Goal: Task Accomplishment & Management: Manage account settings

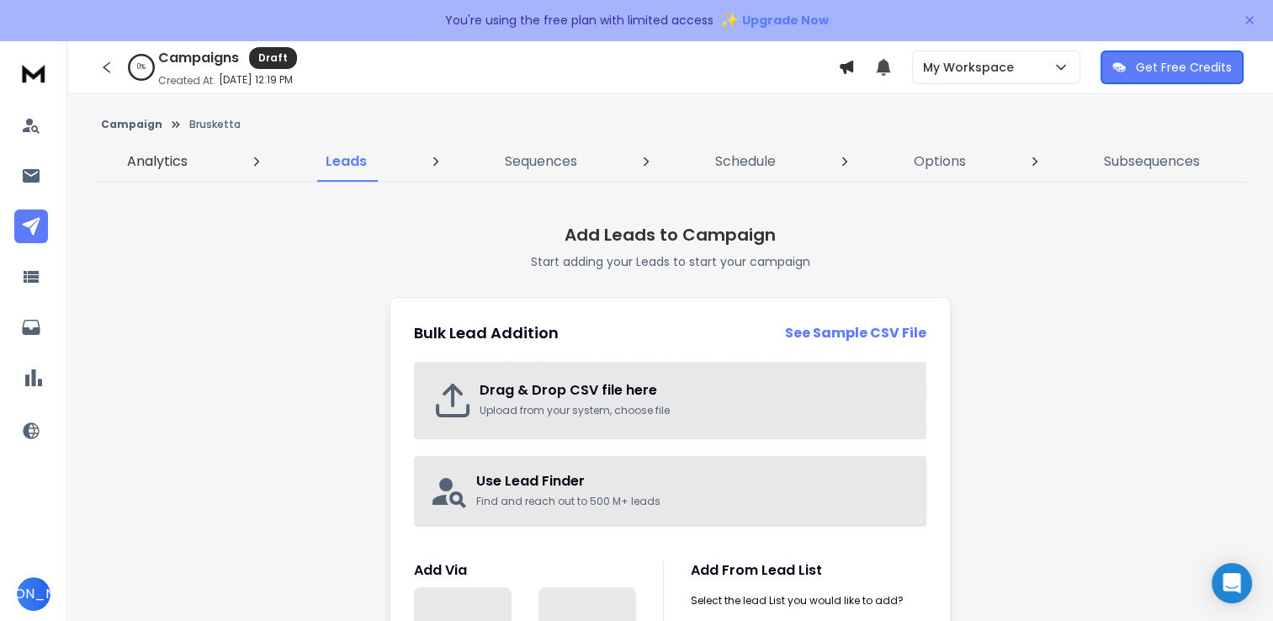
click at [125, 173] on link "Analytics" at bounding box center [157, 161] width 81 height 40
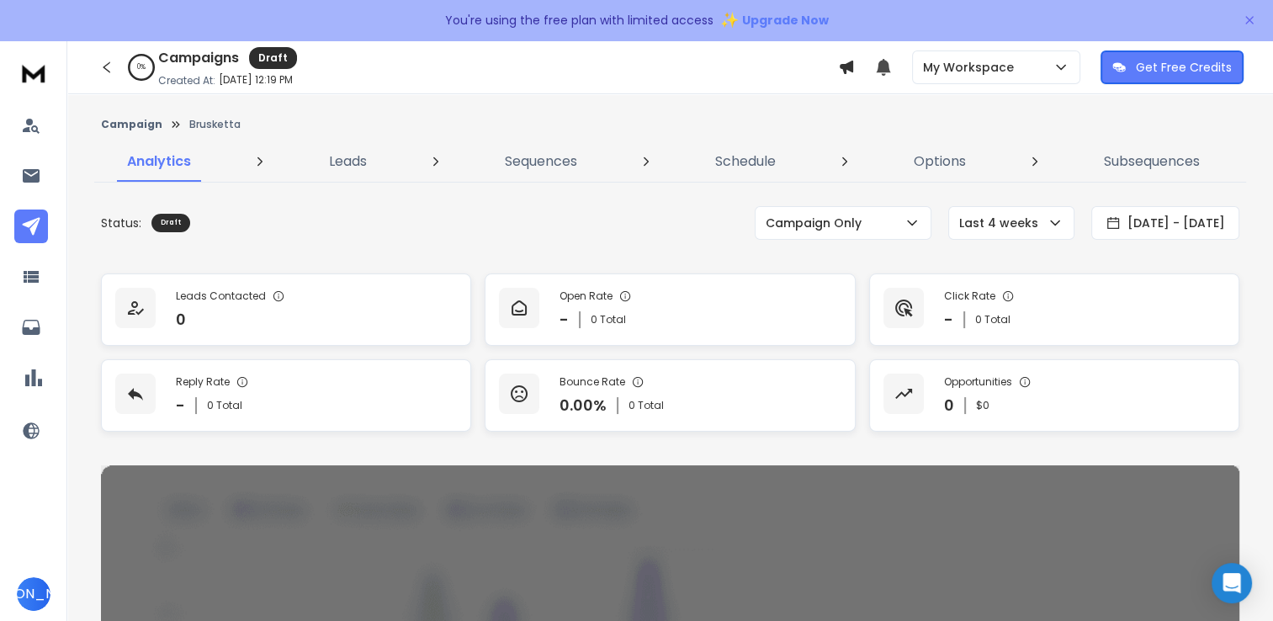
click at [48, 277] on div at bounding box center [33, 280] width 39 height 40
click at [37, 279] on icon at bounding box center [31, 277] width 20 height 20
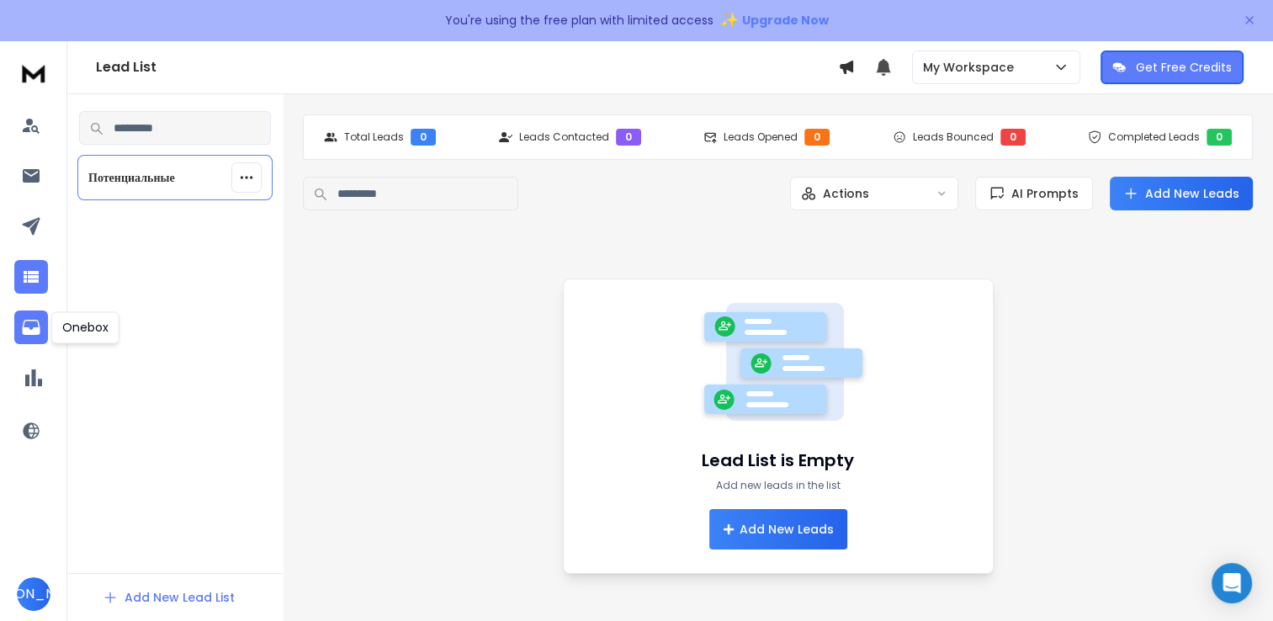
click at [40, 321] on icon at bounding box center [31, 327] width 20 height 20
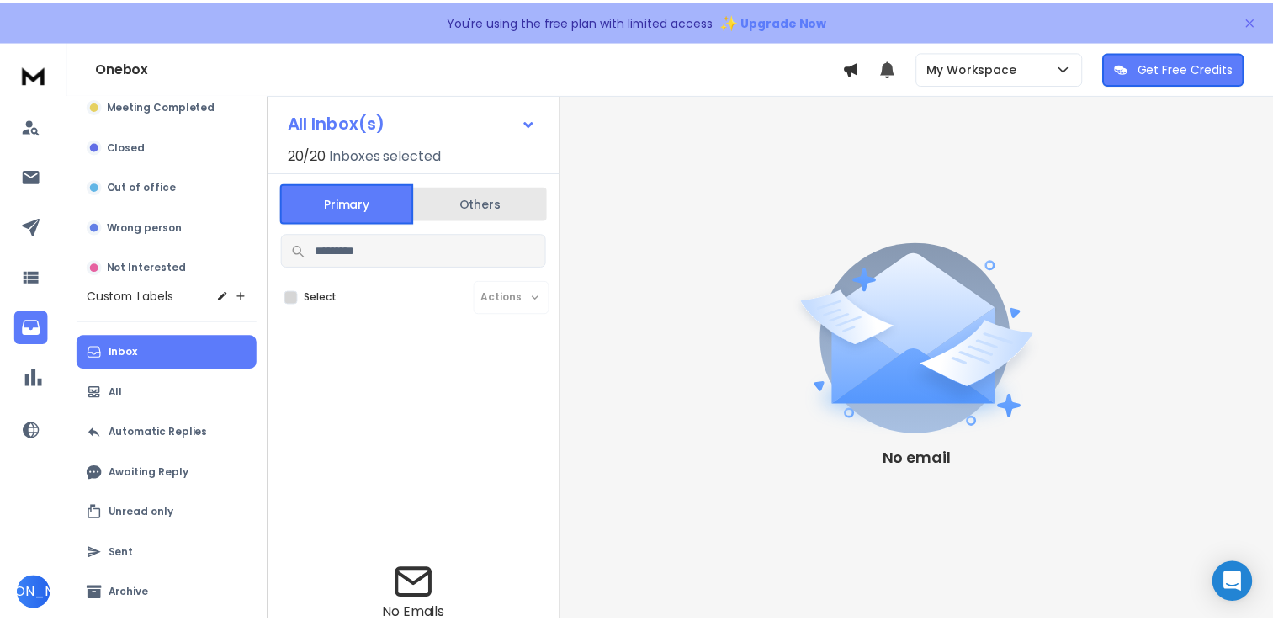
scroll to position [346, 0]
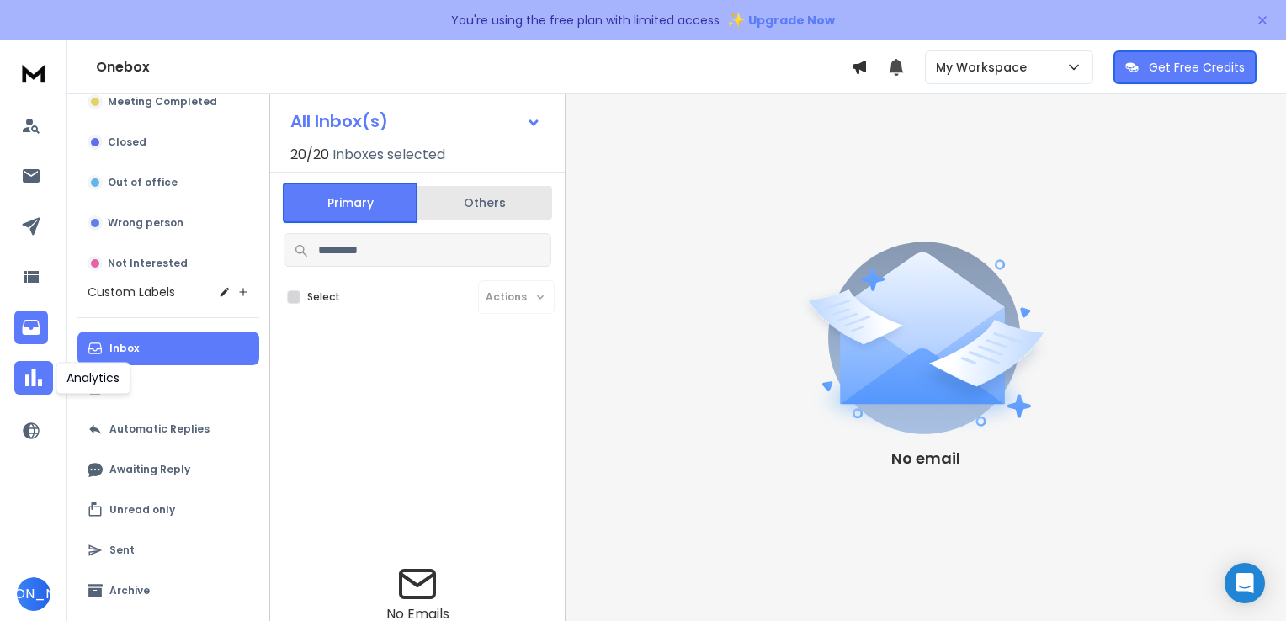
click at [30, 372] on icon at bounding box center [33, 377] width 25 height 25
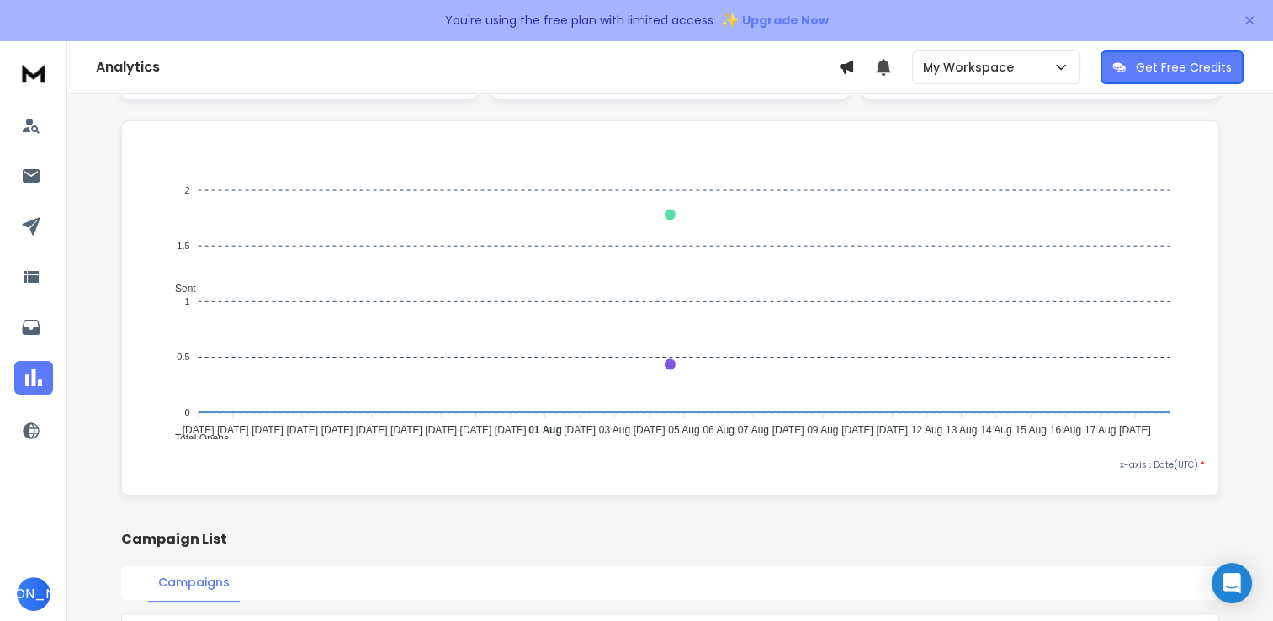
scroll to position [301, 0]
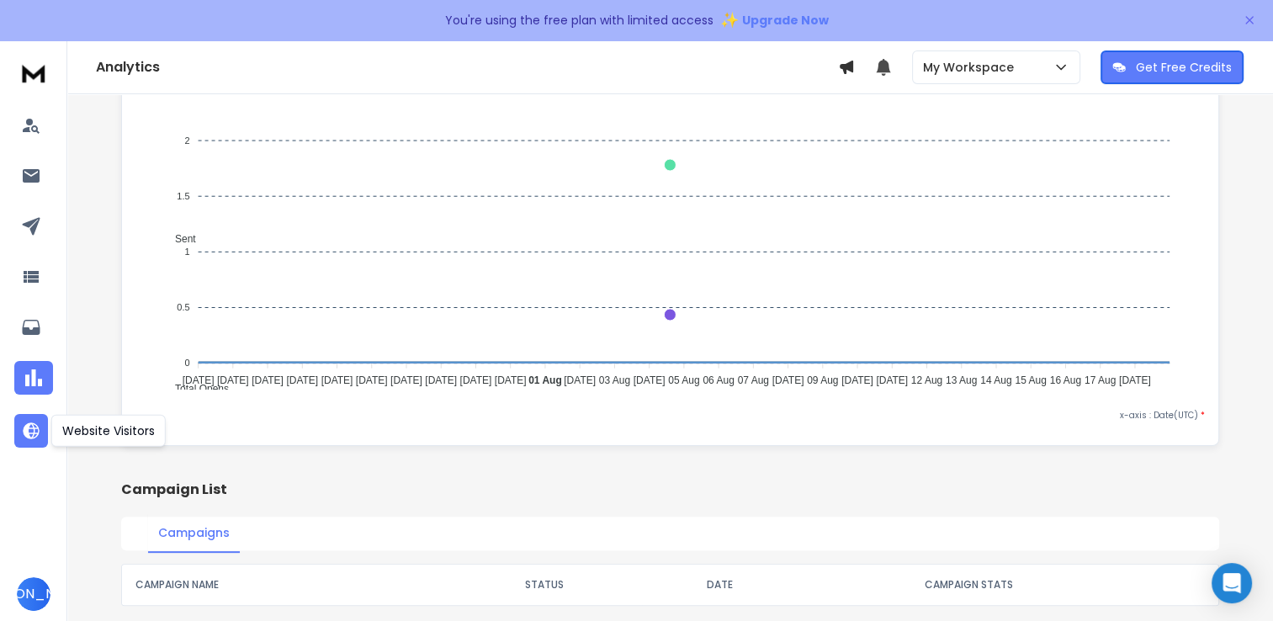
click at [30, 436] on icon at bounding box center [31, 431] width 20 height 20
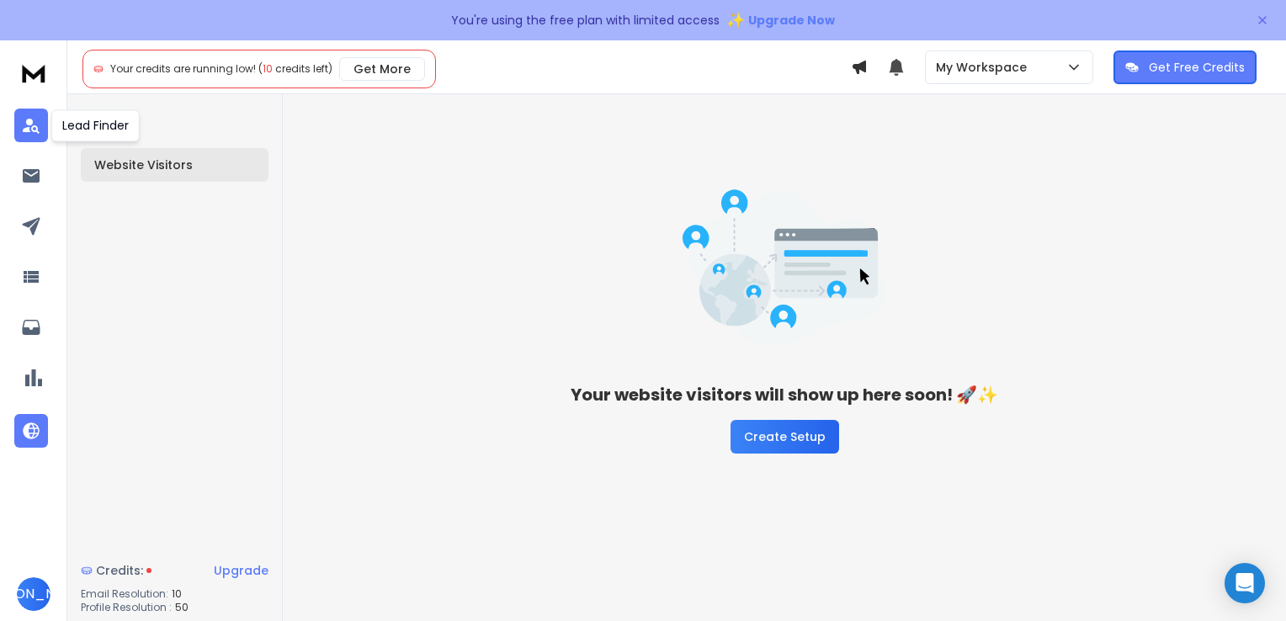
click at [24, 124] on icon at bounding box center [31, 125] width 20 height 20
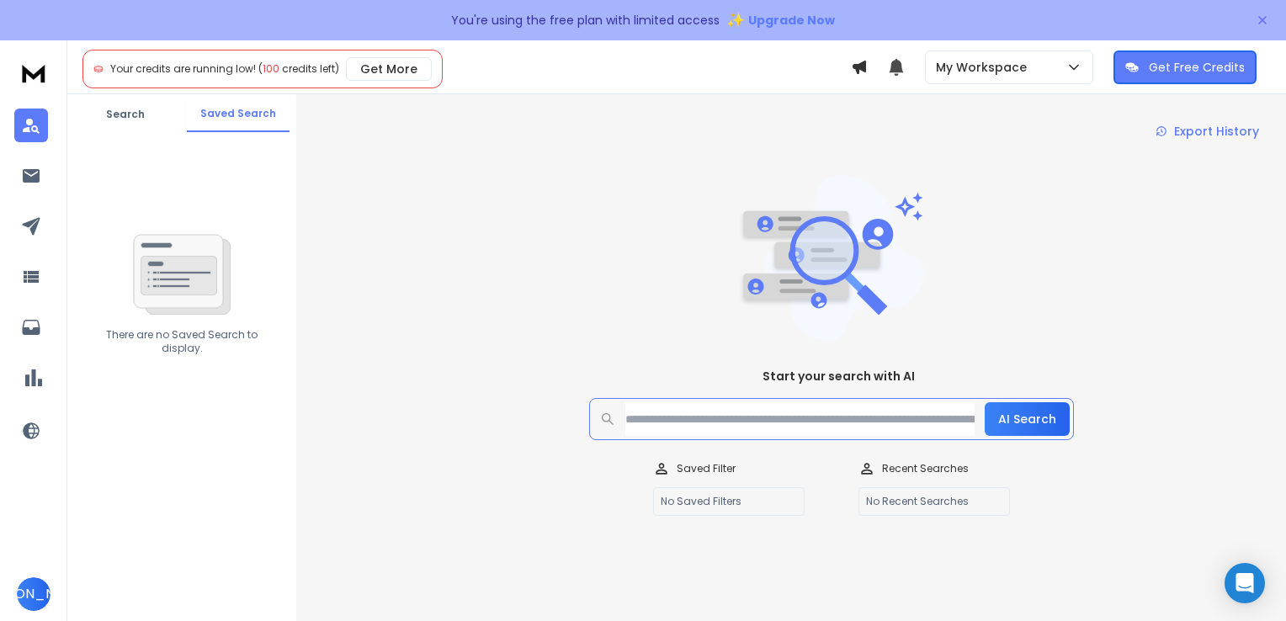
click at [242, 115] on button "Saved Search" at bounding box center [238, 114] width 103 height 35
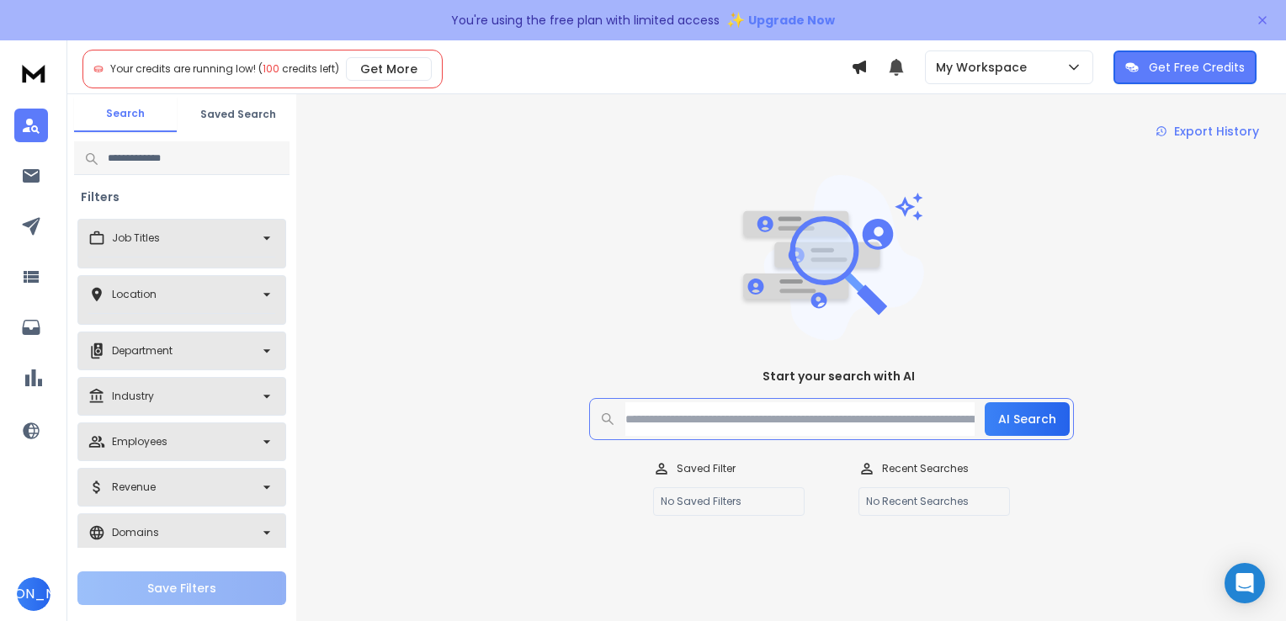
click at [143, 119] on button "Search" at bounding box center [125, 114] width 103 height 35
click at [40, 69] on img at bounding box center [34, 72] width 34 height 31
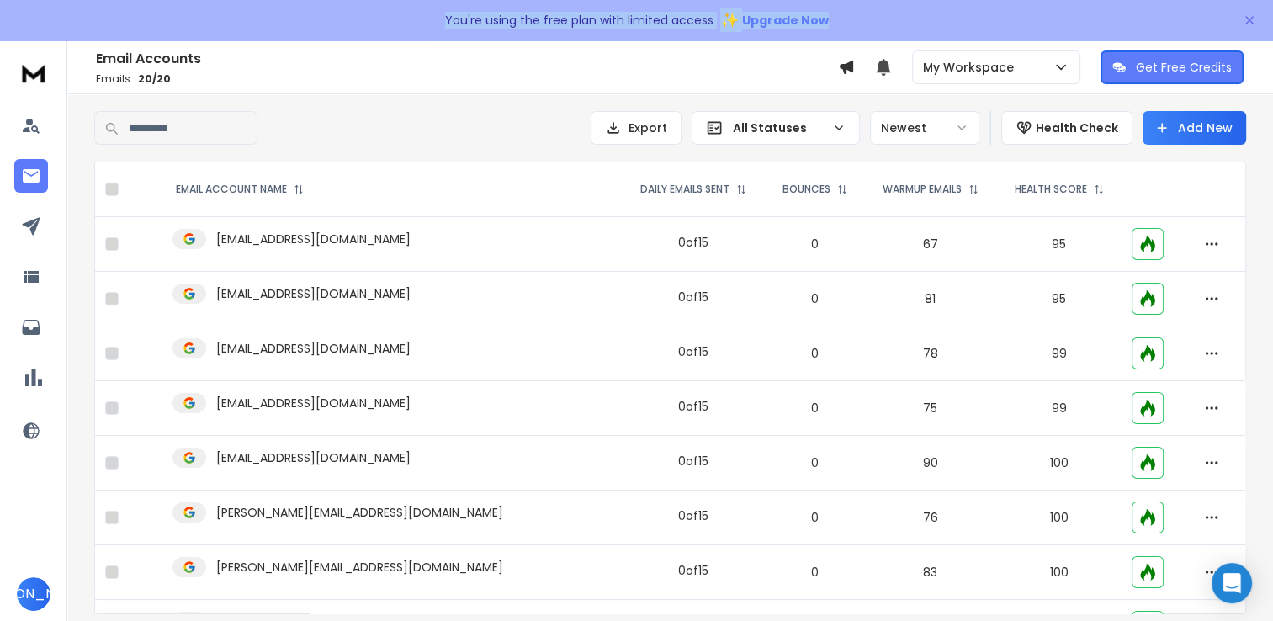
drag, startPoint x: 404, startPoint y: 25, endPoint x: 836, endPoint y: 23, distance: 432.6
click at [836, 23] on div "You're using the free plan with limited access ✨ Upgrade Now" at bounding box center [636, 20] width 1273 height 40
click at [874, 15] on span "Обновить сейчас" at bounding box center [831, 20] width 90 height 17
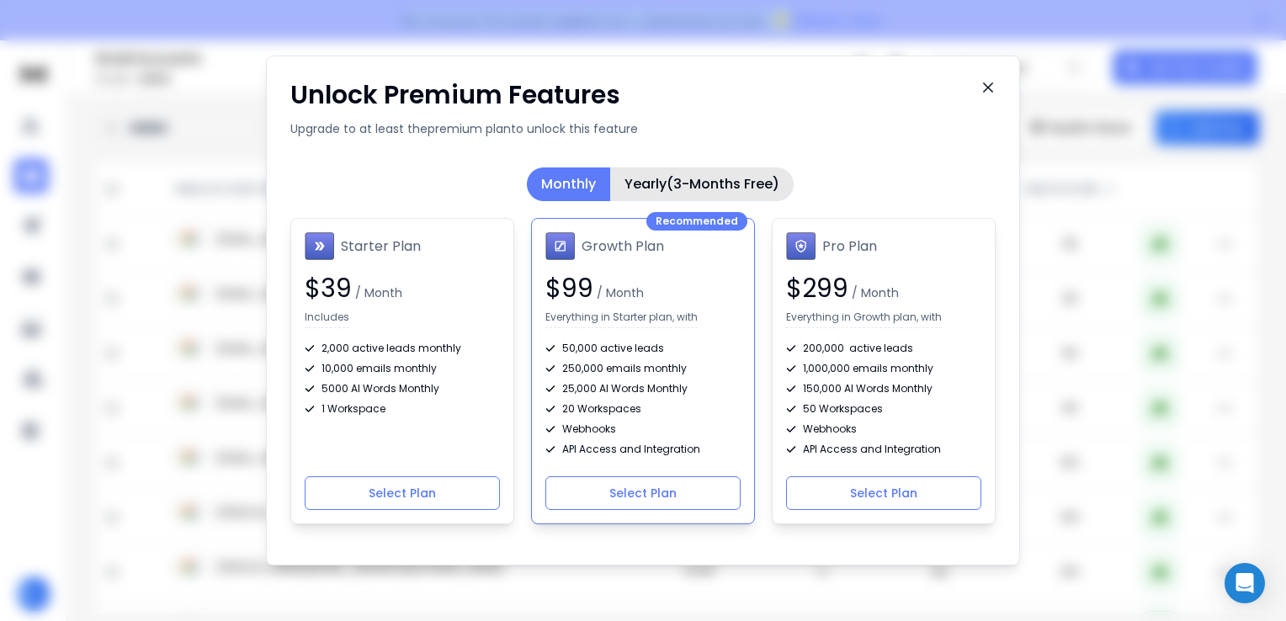
click at [733, 183] on button "Yearly(3-Months Free)" at bounding box center [701, 184] width 183 height 34
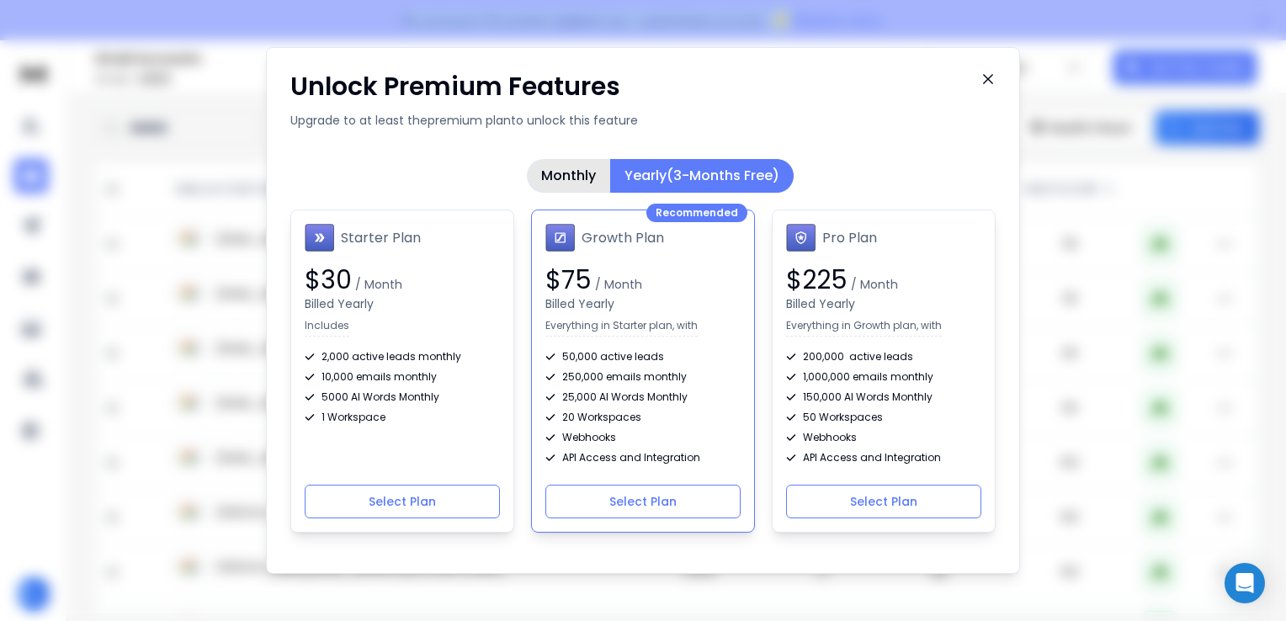
click at [554, 187] on button "Monthly" at bounding box center [568, 176] width 83 height 34
